Goal: Communication & Community: Answer question/provide support

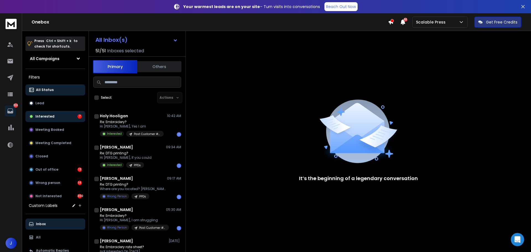
click at [63, 121] on button "Interested 7" at bounding box center [55, 116] width 60 height 11
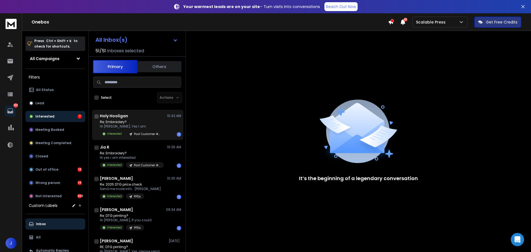
click at [152, 120] on p "Re: Embroidery?" at bounding box center [132, 122] width 64 height 4
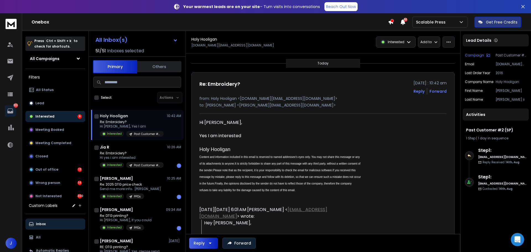
click at [239, 245] on button "Forward" at bounding box center [239, 243] width 33 height 11
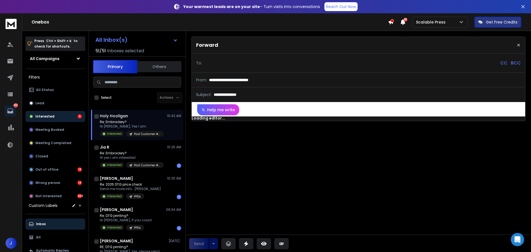
click at [218, 68] on input at bounding box center [223, 63] width 39 height 10
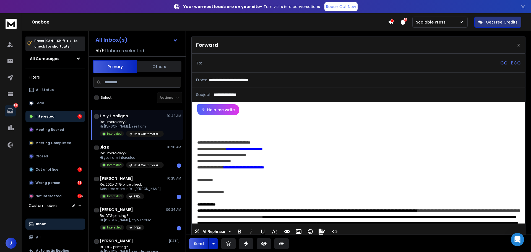
click at [216, 65] on input at bounding box center [223, 63] width 39 height 10
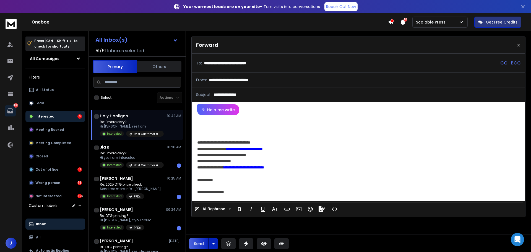
type input "**********"
click at [198, 245] on button "Send" at bounding box center [198, 243] width 19 height 11
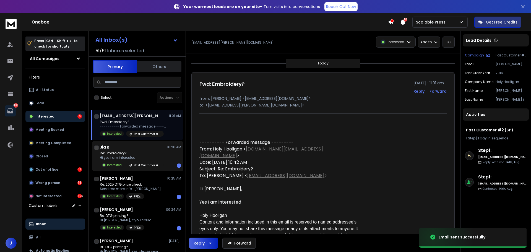
click at [156, 153] on p "Re: Embroidery?" at bounding box center [132, 153] width 64 height 4
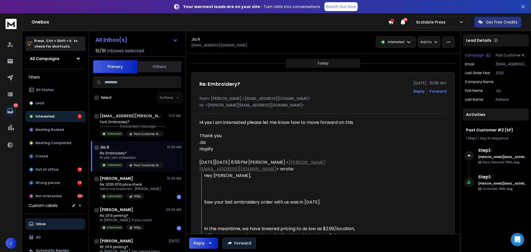
click at [241, 242] on button "Forward" at bounding box center [239, 243] width 33 height 11
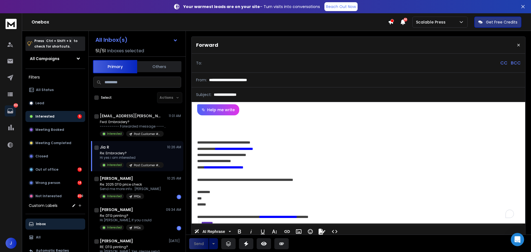
click at [210, 65] on input at bounding box center [223, 63] width 39 height 10
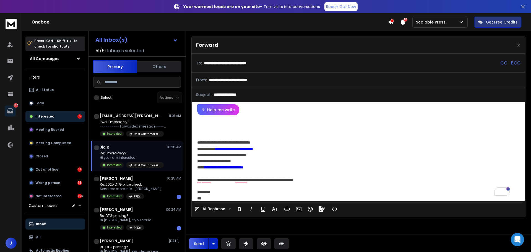
type input "**********"
click at [198, 241] on button "Send" at bounding box center [198, 243] width 19 height 11
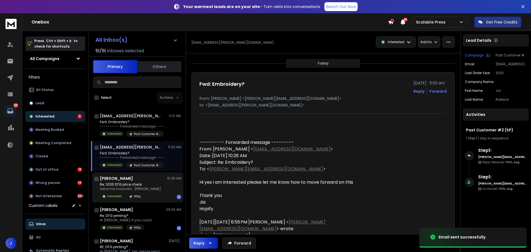
click at [154, 176] on div "[PERSON_NAME] 10:25 AM" at bounding box center [140, 179] width 81 height 6
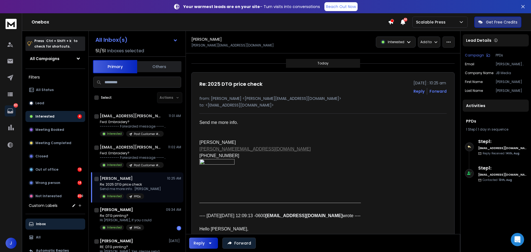
click at [224, 245] on button "Forward" at bounding box center [239, 243] width 33 height 11
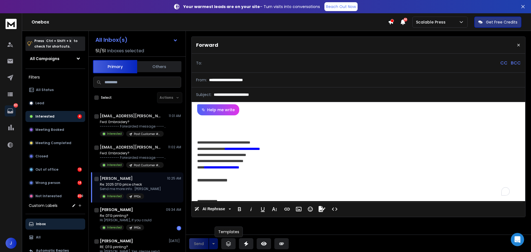
click at [213, 66] on input at bounding box center [223, 63] width 39 height 10
click at [213, 66] on input "**" at bounding box center [223, 63] width 39 height 10
type input "**********"
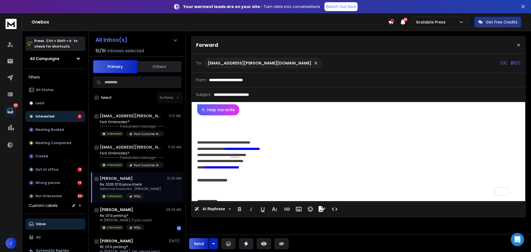
click at [200, 243] on button "Send" at bounding box center [198, 243] width 19 height 11
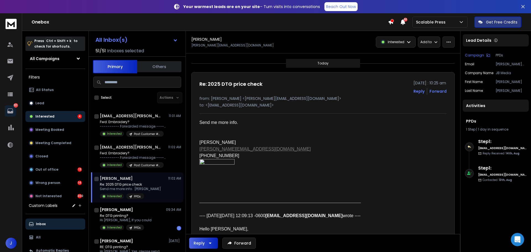
click at [147, 184] on div "Re: 2025 DTG price check Send me more info. [PERSON_NAME] Interested PPDs" at bounding box center [140, 190] width 81 height 17
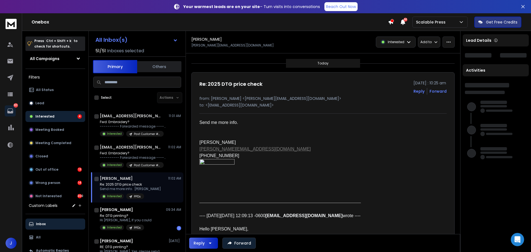
click at [247, 245] on button "Forward" at bounding box center [239, 243] width 33 height 11
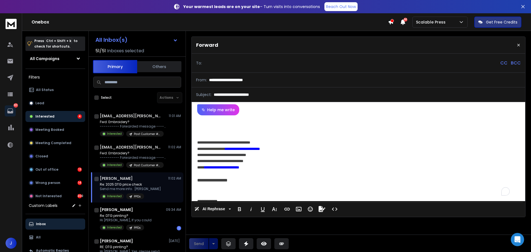
click at [216, 63] on input at bounding box center [223, 63] width 39 height 10
type input "**********"
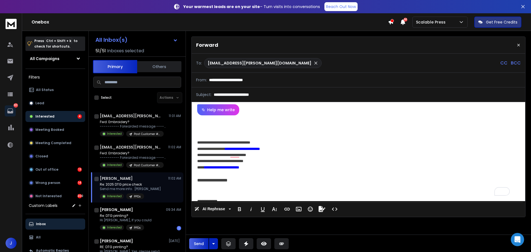
click at [197, 247] on button "Send" at bounding box center [198, 243] width 19 height 11
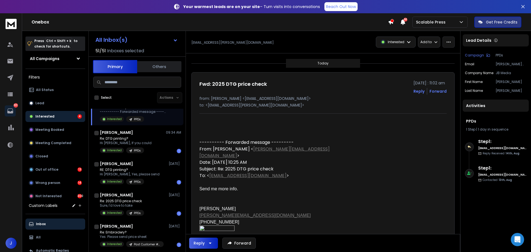
scroll to position [80, 0]
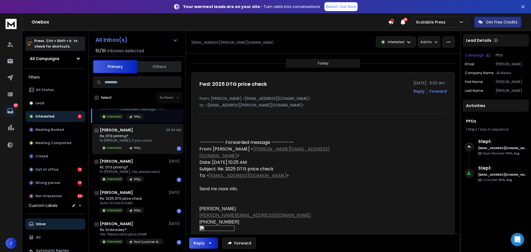
click at [164, 137] on div "Re: DTG printing? Hi [PERSON_NAME], If you could Interested PPDs 1" at bounding box center [140, 142] width 81 height 17
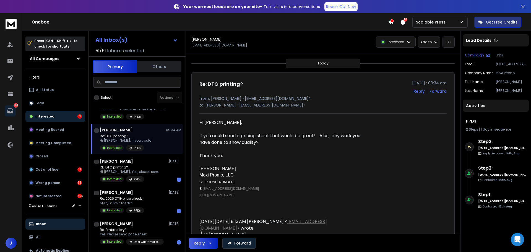
click at [244, 242] on button "Forward" at bounding box center [239, 243] width 33 height 11
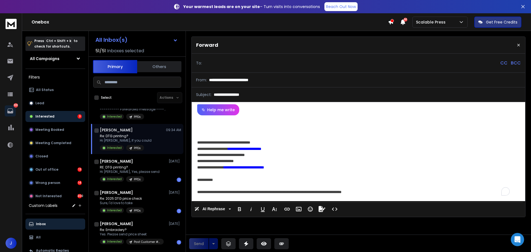
click at [229, 60] on input at bounding box center [223, 63] width 39 height 10
type input "**********"
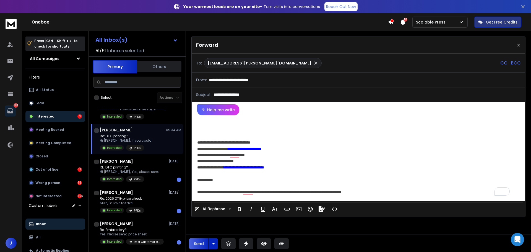
click at [197, 247] on button "Send" at bounding box center [198, 243] width 19 height 11
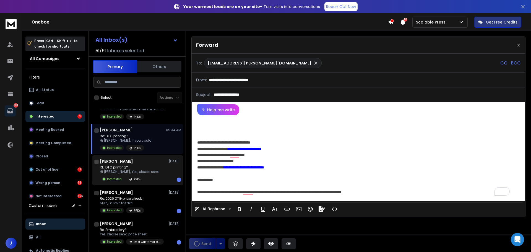
click at [161, 157] on div "[PERSON_NAME] [DATE] RE: DTG printing? Hi [PERSON_NAME], Yes, please send Inter…" at bounding box center [137, 170] width 91 height 30
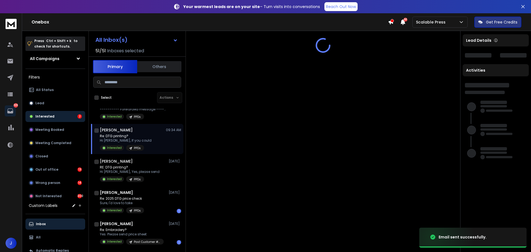
click at [243, 246] on div at bounding box center [323, 157] width 275 height 252
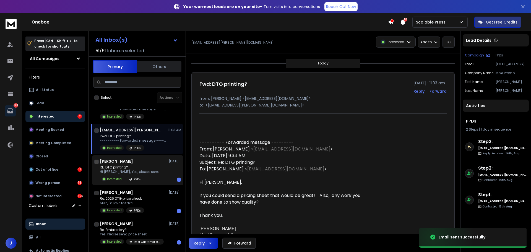
click at [157, 167] on div "RE: DTG printing? Hi [PERSON_NAME], Yes, please send Interested PPDs 1" at bounding box center [140, 173] width 81 height 17
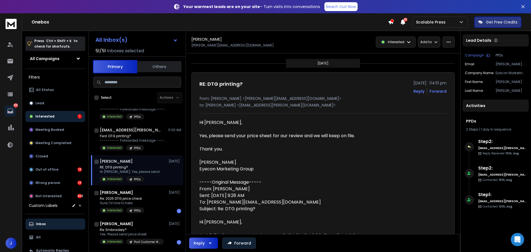
click at [232, 245] on button "Forward" at bounding box center [239, 243] width 33 height 11
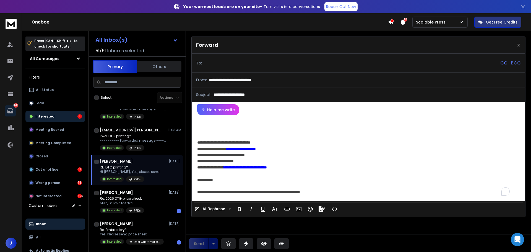
click at [214, 57] on div "To: CC BCC" at bounding box center [359, 63] width 334 height 19
click at [215, 66] on input at bounding box center [223, 63] width 39 height 10
type input "**********"
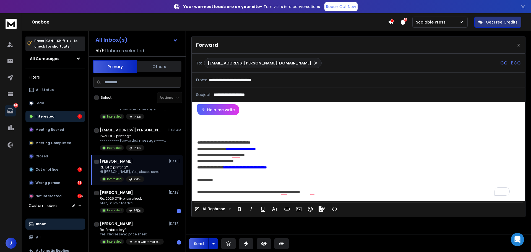
click at [198, 245] on button "Send" at bounding box center [198, 243] width 19 height 11
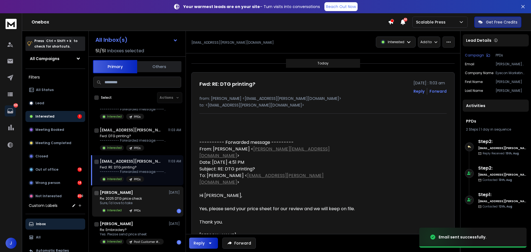
click at [158, 202] on div "Re: 2025 DTG price check Sure, I'd love to take Interested PPDs 1" at bounding box center [140, 205] width 81 height 17
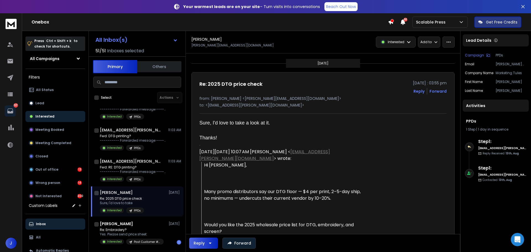
click at [238, 242] on button "Forward" at bounding box center [239, 243] width 33 height 11
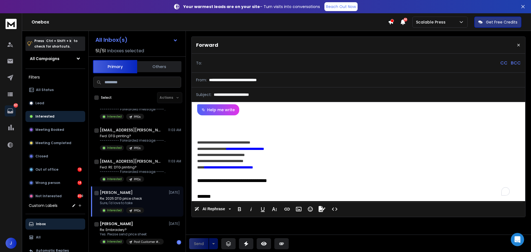
click at [221, 64] on input at bounding box center [223, 63] width 39 height 10
type input "**********"
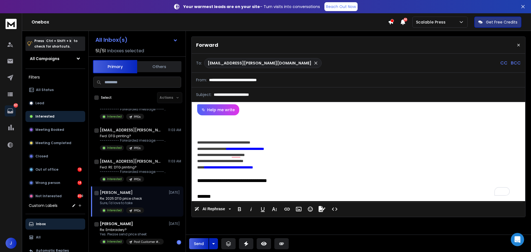
click at [197, 245] on button "Send" at bounding box center [198, 243] width 19 height 11
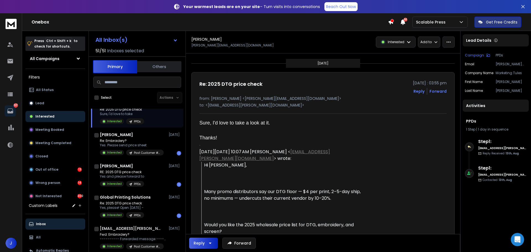
scroll to position [176, 0]
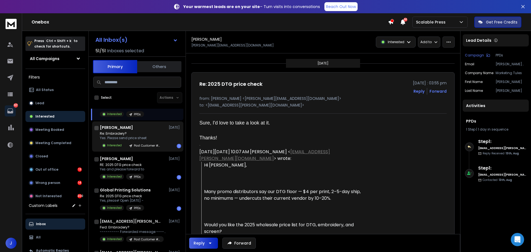
click at [162, 134] on p "Re: Embroidery?" at bounding box center [132, 133] width 64 height 4
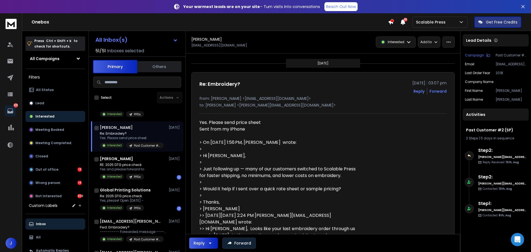
click at [247, 243] on button "Forward" at bounding box center [239, 243] width 33 height 11
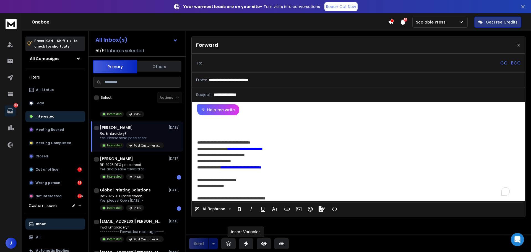
click at [214, 64] on input at bounding box center [223, 63] width 39 height 10
type input "**********"
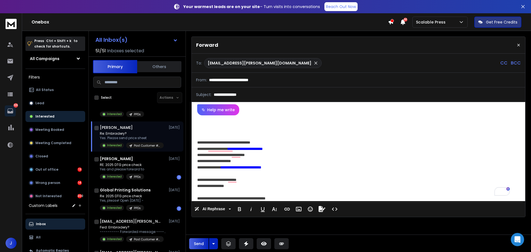
scroll to position [0, 0]
click at [199, 244] on button "Send" at bounding box center [198, 243] width 19 height 11
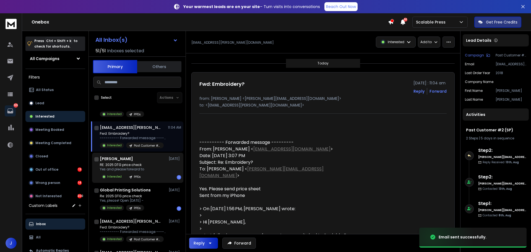
click at [159, 166] on div "RE: 2025 DTG price check Yes and please forward to Interested PPDs 1" at bounding box center [140, 171] width 81 height 17
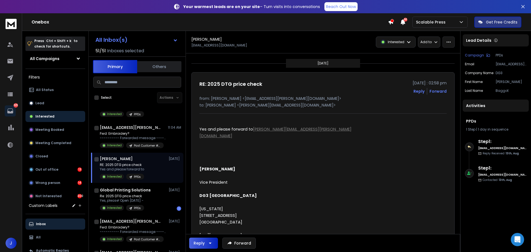
click at [250, 242] on button "Forward" at bounding box center [239, 243] width 33 height 11
